Goal: Task Accomplishment & Management: Use online tool/utility

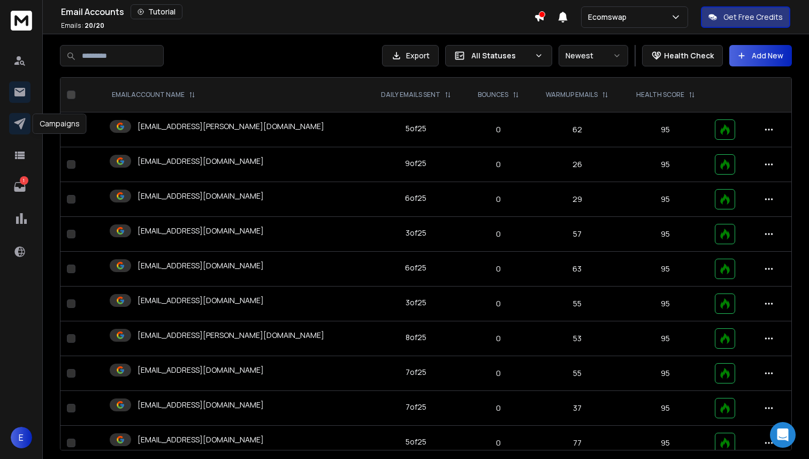
click at [20, 121] on icon at bounding box center [19, 123] width 11 height 11
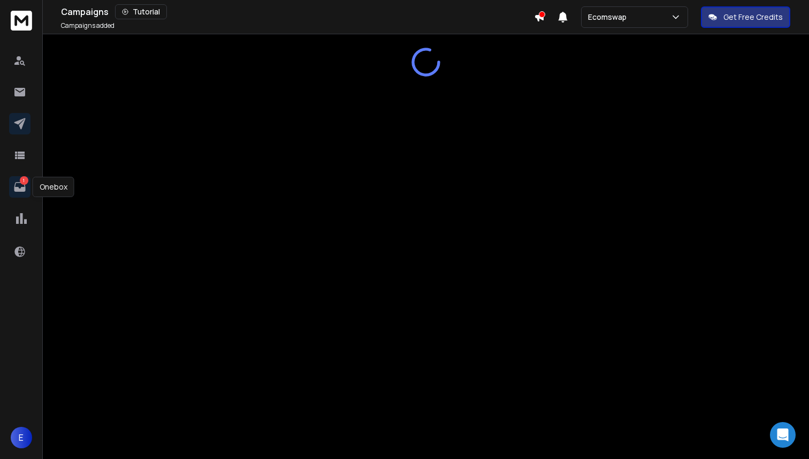
click at [20, 181] on p "1" at bounding box center [24, 180] width 9 height 9
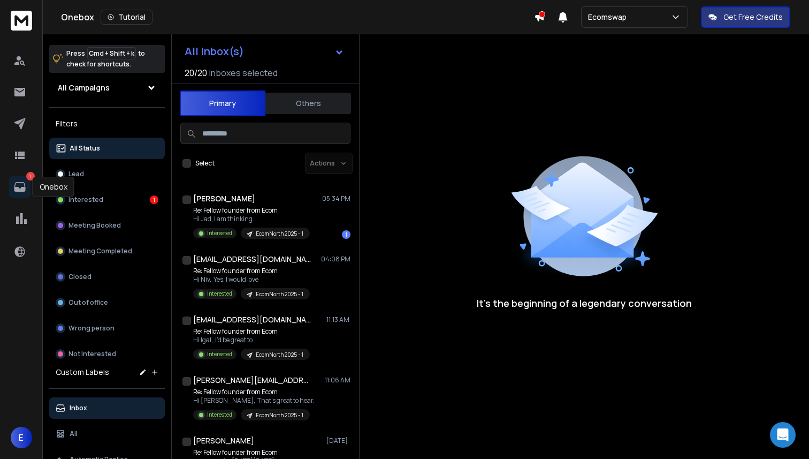
click at [263, 136] on input at bounding box center [265, 133] width 170 height 21
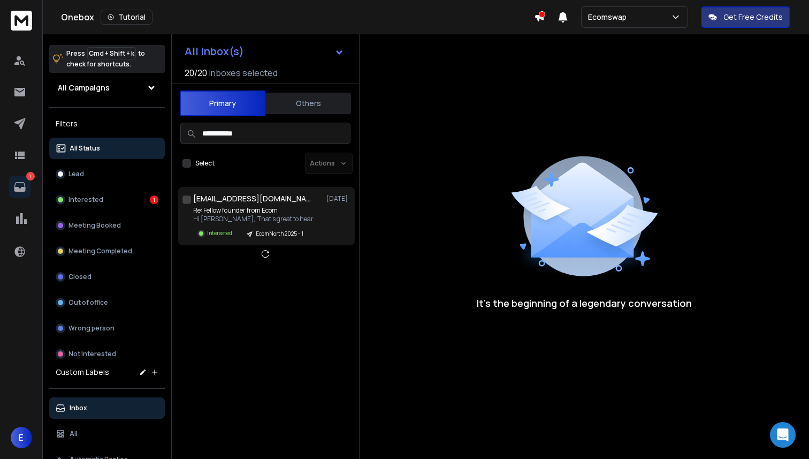
type input "**********"
click at [248, 194] on h1 "[EMAIL_ADDRESS][DOMAIN_NAME]" at bounding box center [252, 198] width 118 height 11
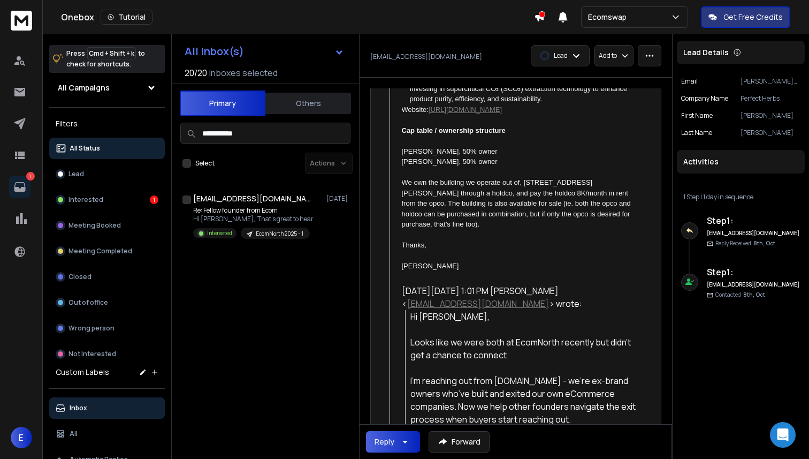
scroll to position [727, 0]
